Goal: Navigation & Orientation: Find specific page/section

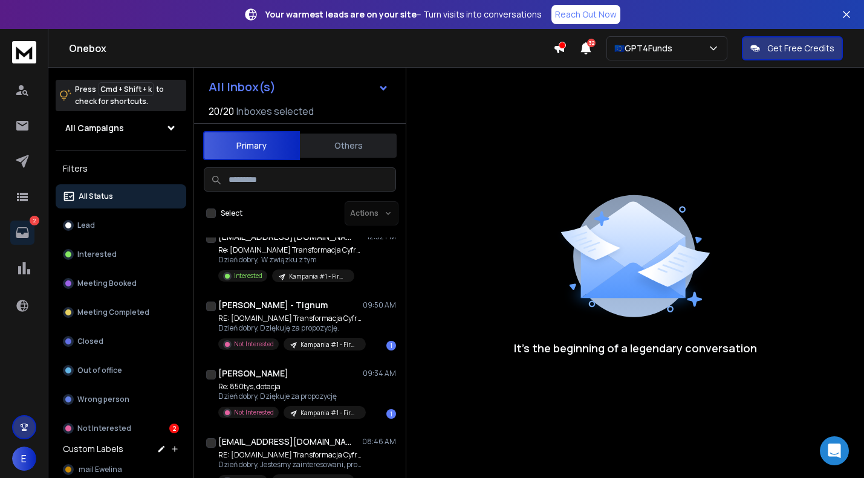
scroll to position [94, 0]
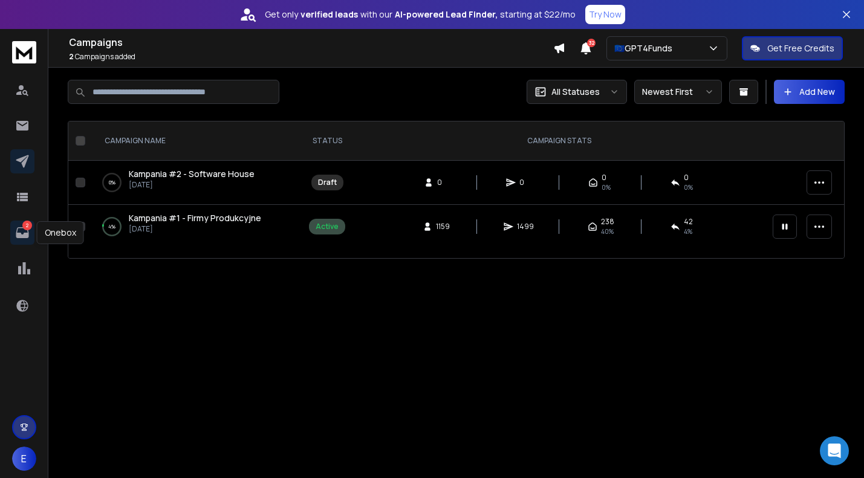
click at [29, 231] on icon at bounding box center [22, 232] width 15 height 15
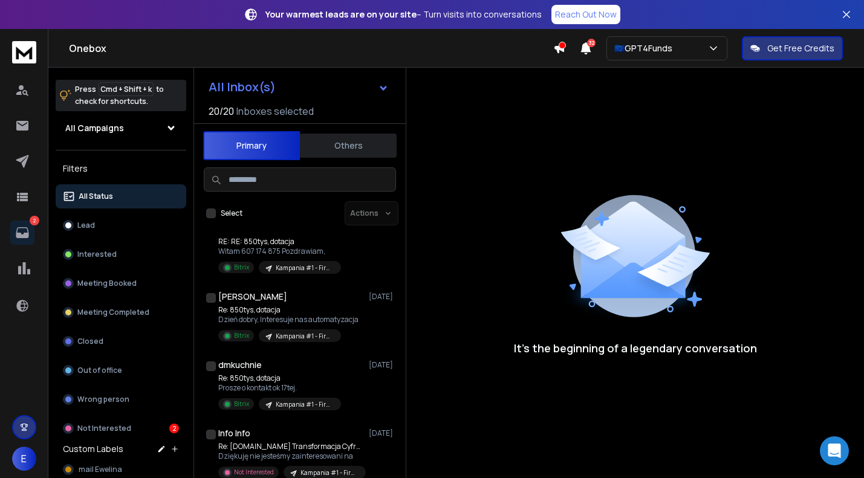
scroll to position [1273, 0]
